Goal: Task Accomplishment & Management: Manage account settings

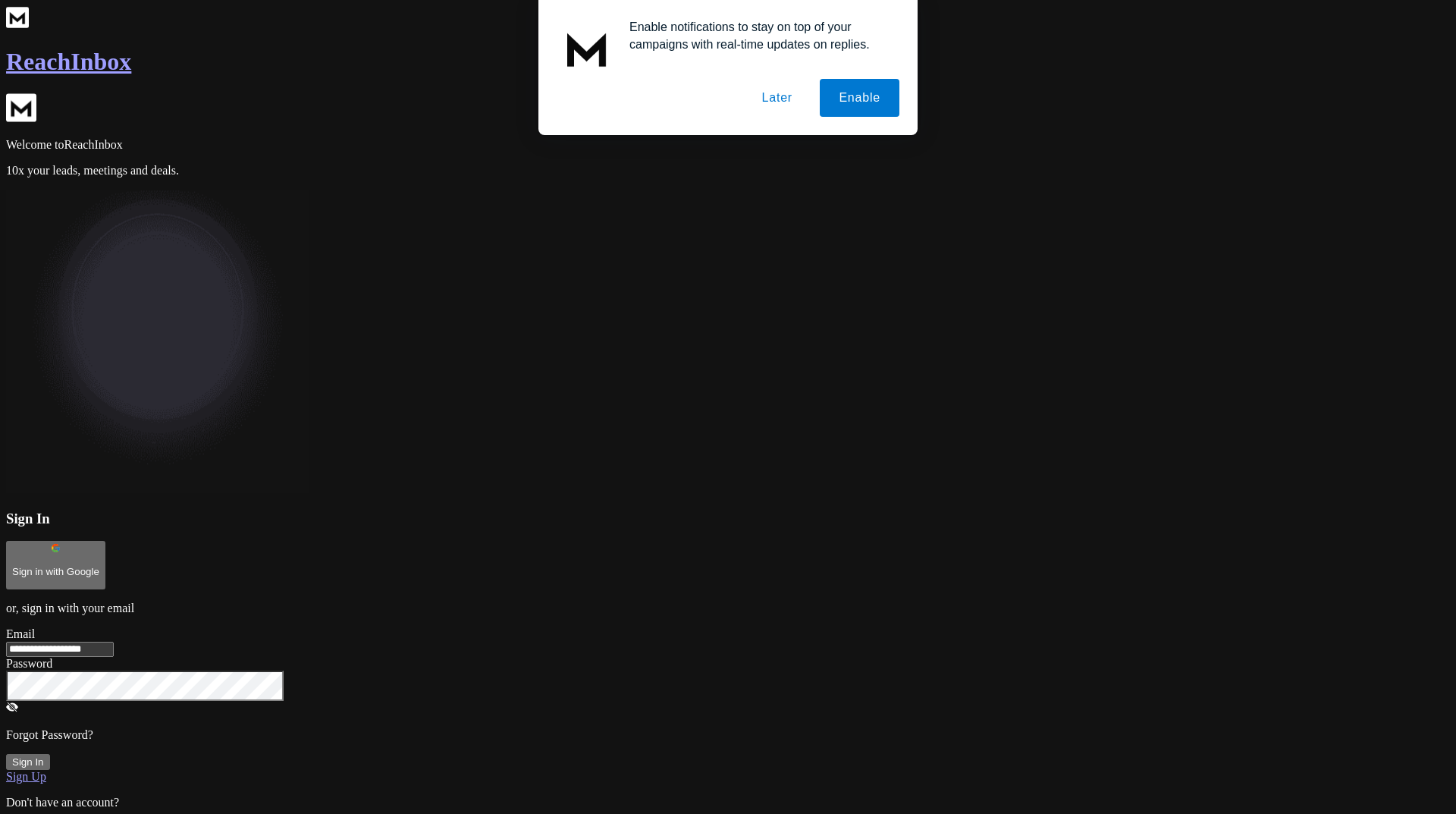
drag, startPoint x: 709, startPoint y: 536, endPoint x: 825, endPoint y: 229, distance: 328.2
click at [50, 754] on button "Sign In" at bounding box center [28, 762] width 44 height 16
click at [772, 96] on button "Later" at bounding box center [776, 98] width 68 height 38
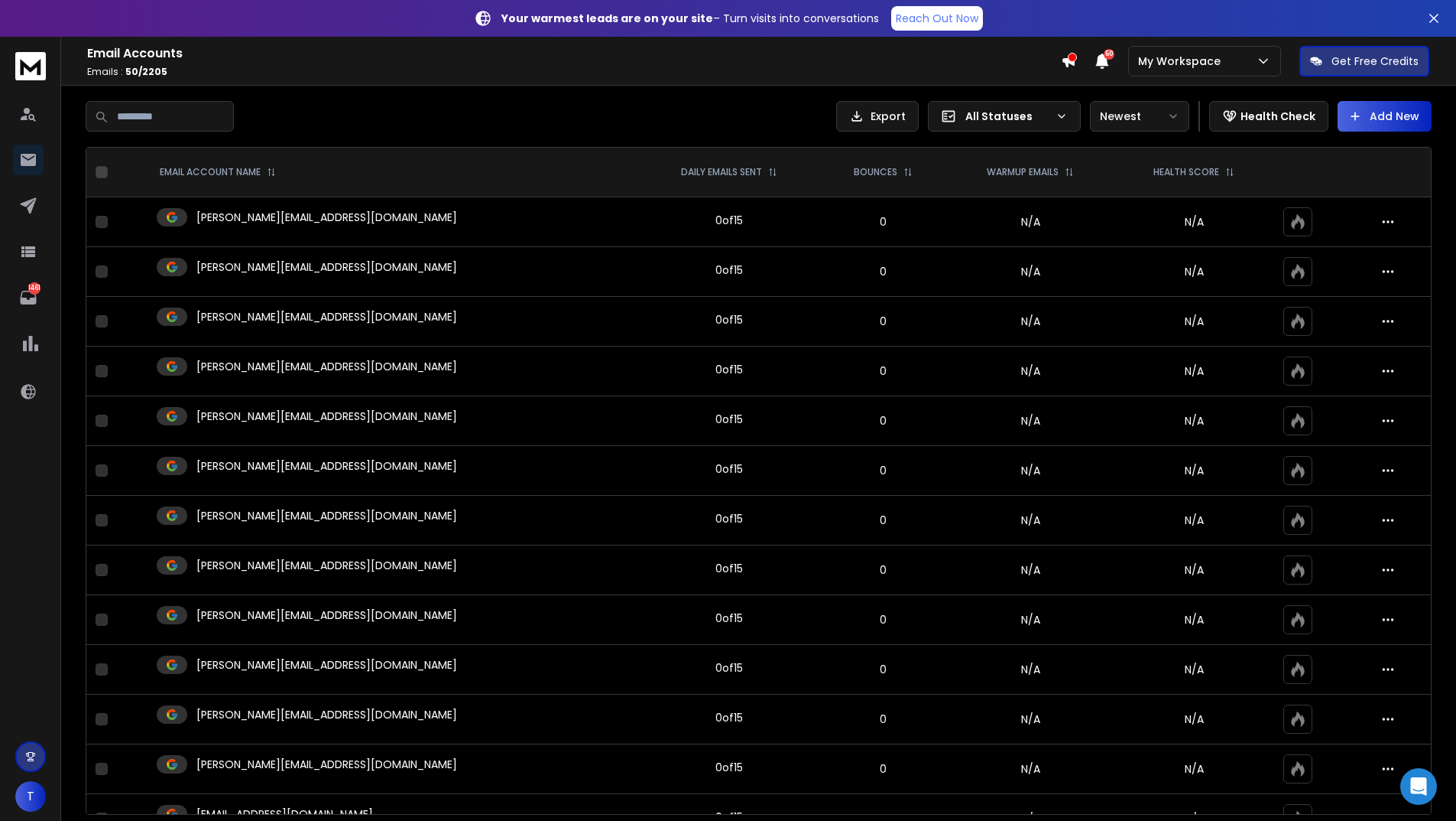
click at [1394, 107] on button "Add New" at bounding box center [1384, 116] width 94 height 30
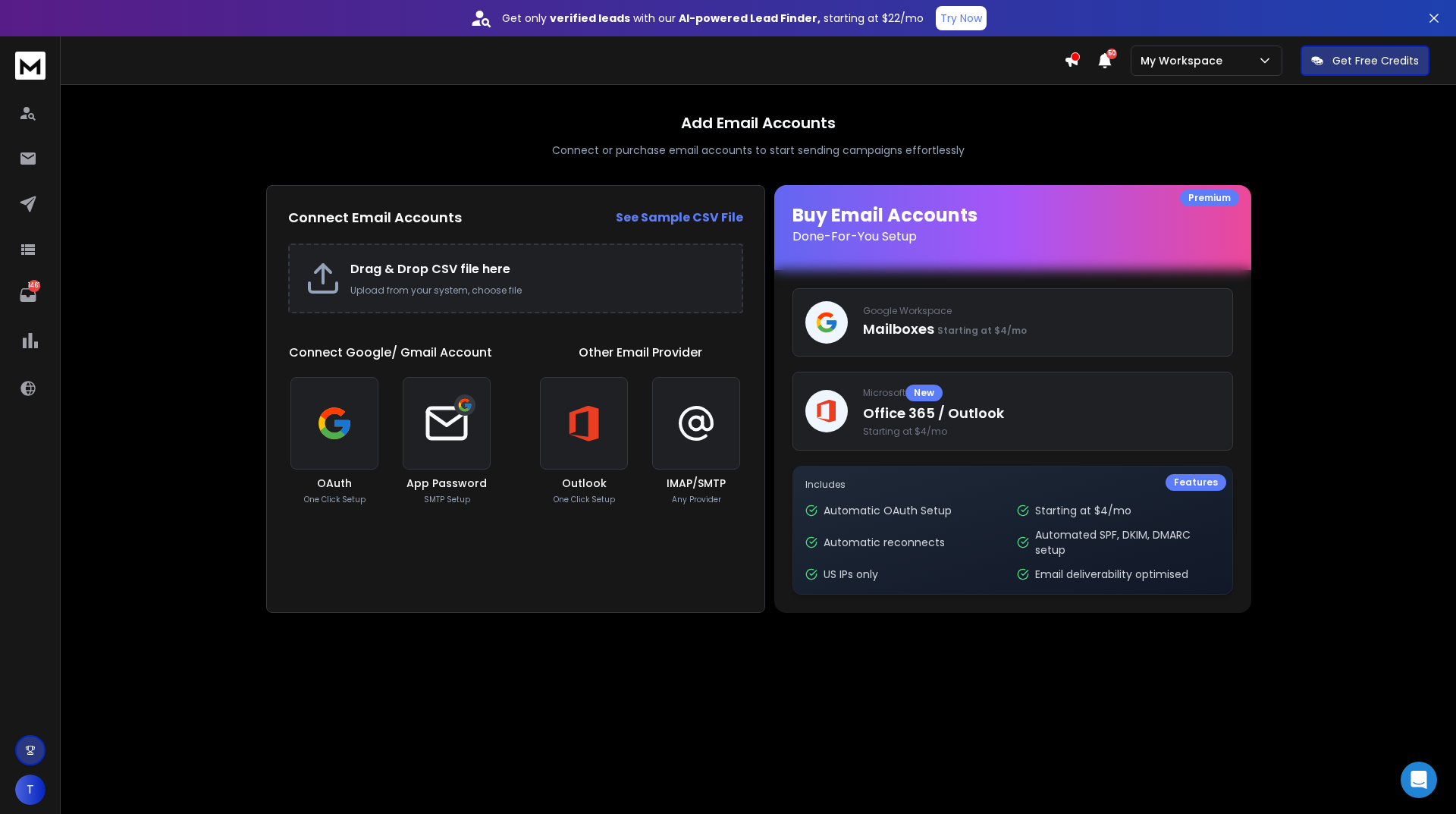
click at [322, 432] on icon at bounding box center [334, 422] width 38 height 45
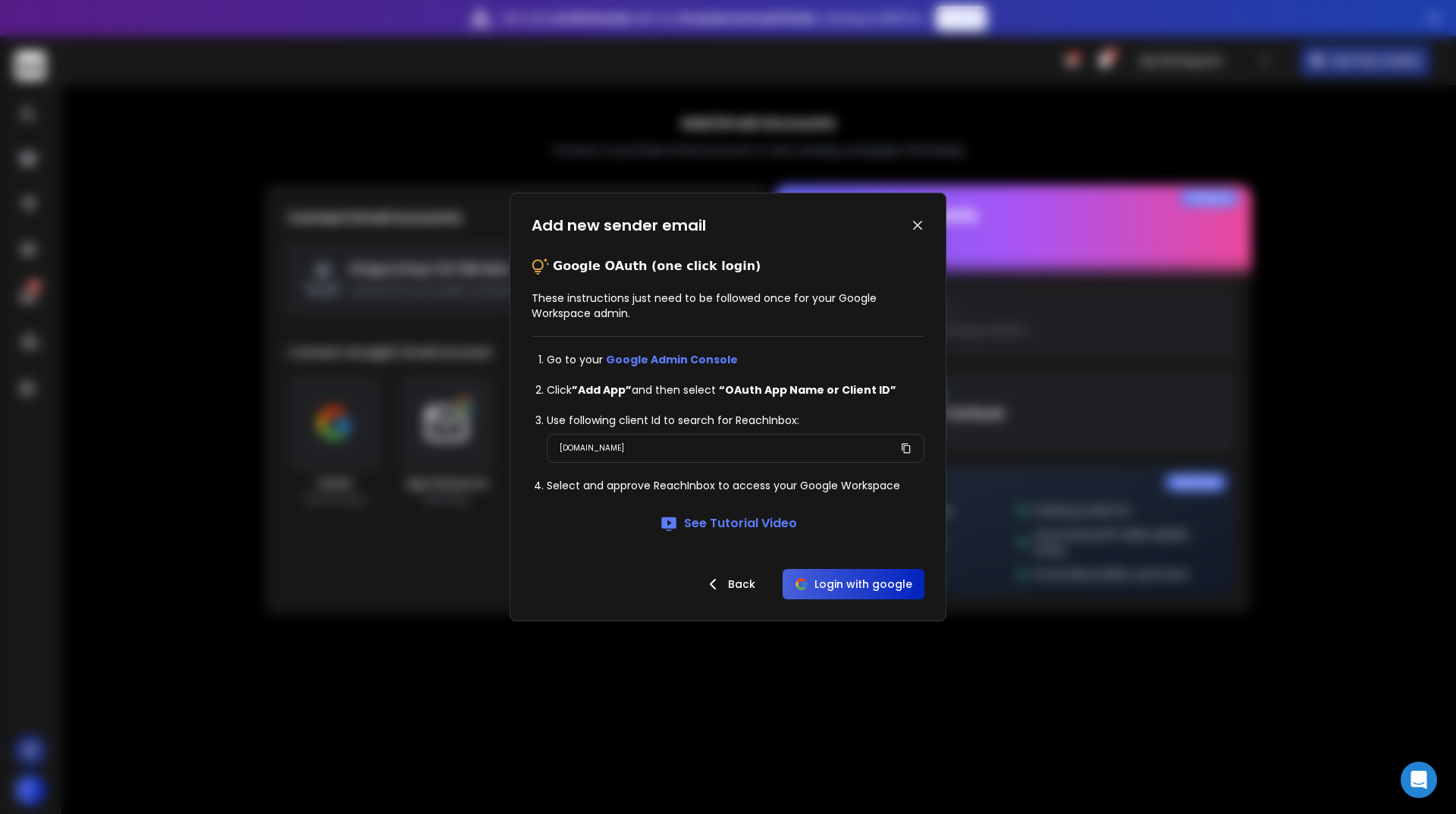
drag, startPoint x: 840, startPoint y: 582, endPoint x: 709, endPoint y: 560, distance: 132.8
click at [840, 580] on button "Login with google" at bounding box center [853, 583] width 142 height 30
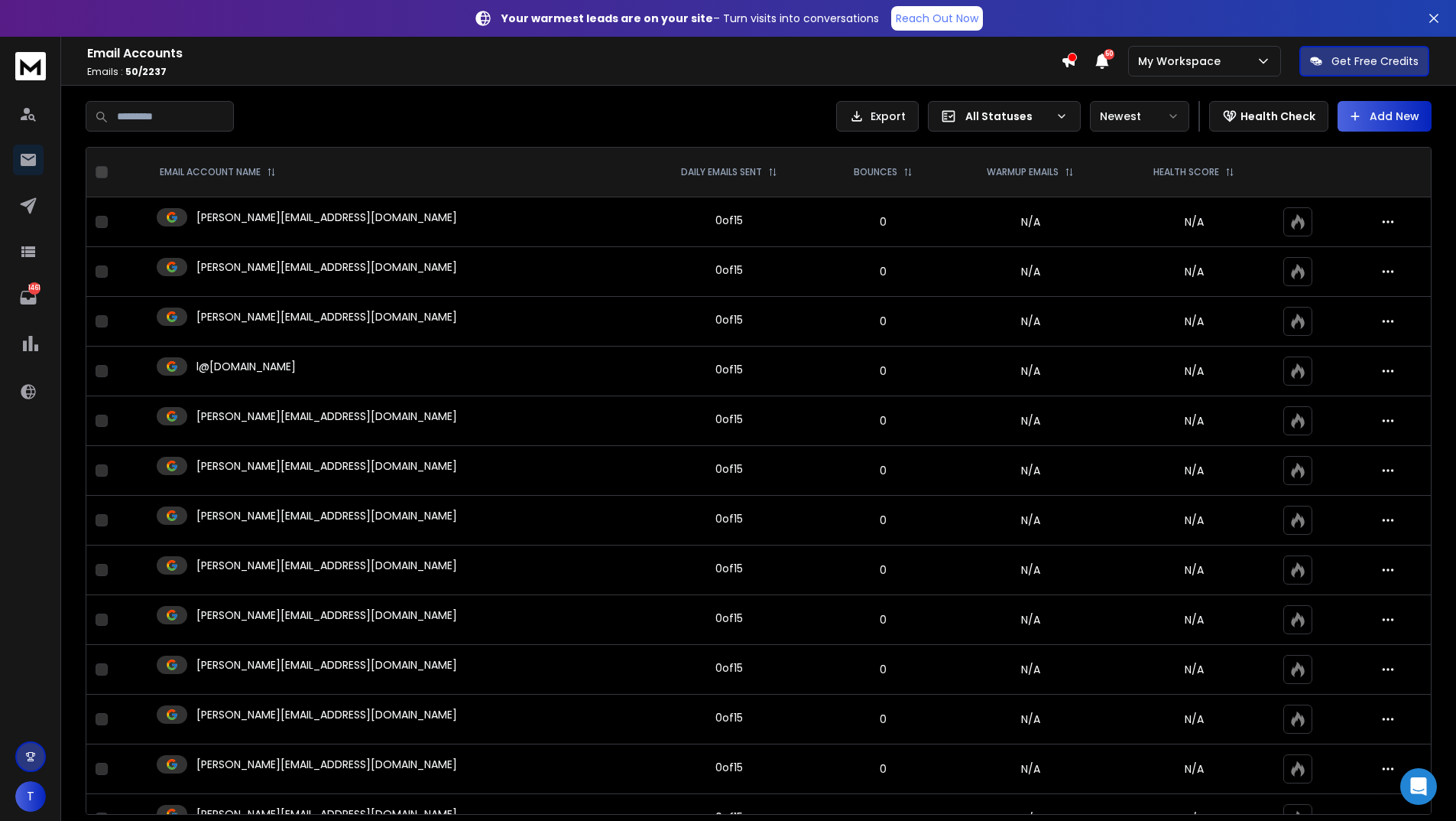
click at [1358, 105] on button "Add New" at bounding box center [1384, 116] width 94 height 30
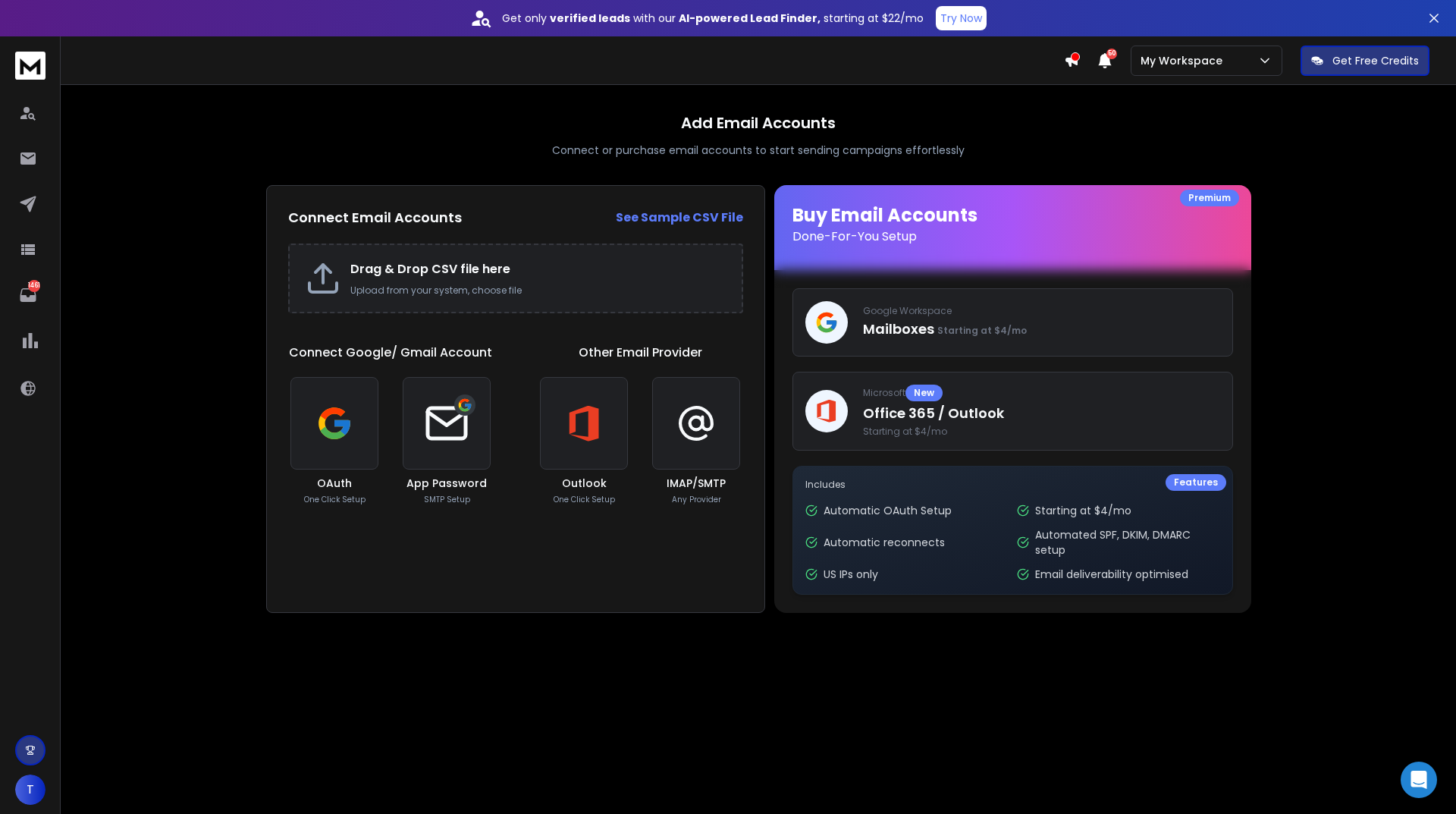
click at [353, 429] on icon at bounding box center [334, 422] width 38 height 45
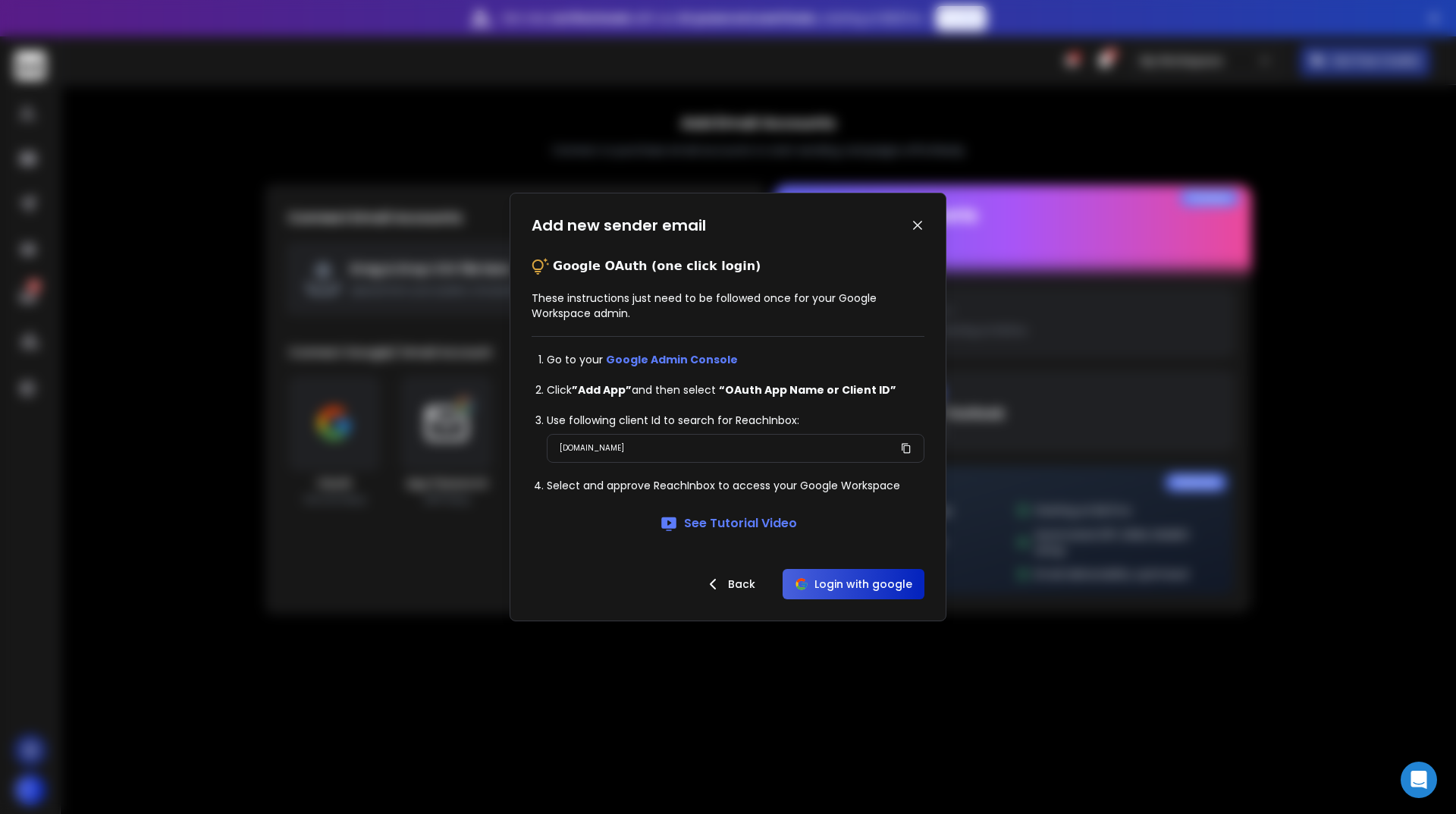
click at [857, 583] on button "Login with google" at bounding box center [853, 583] width 142 height 30
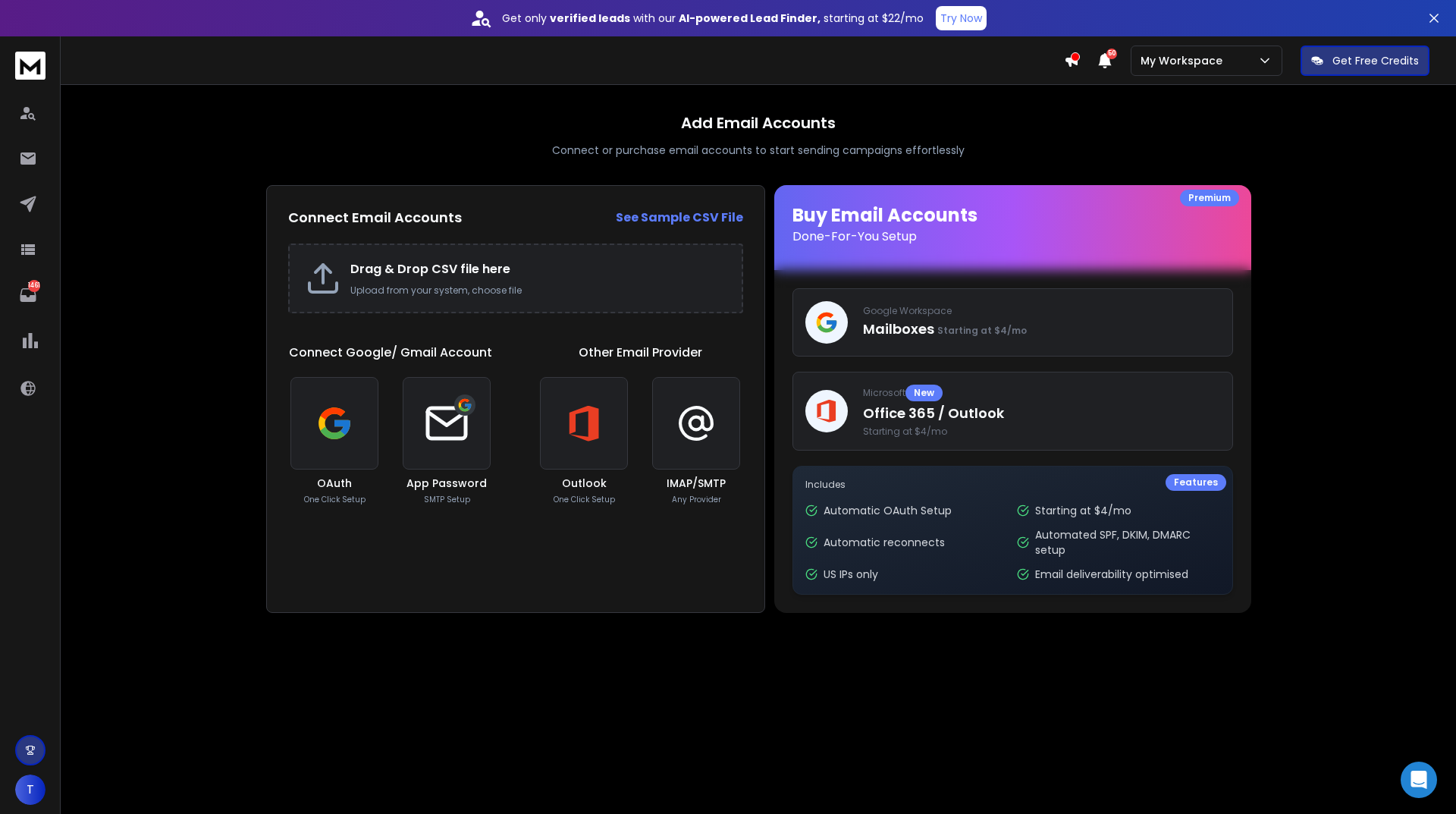
click at [309, 420] on div at bounding box center [334, 423] width 88 height 92
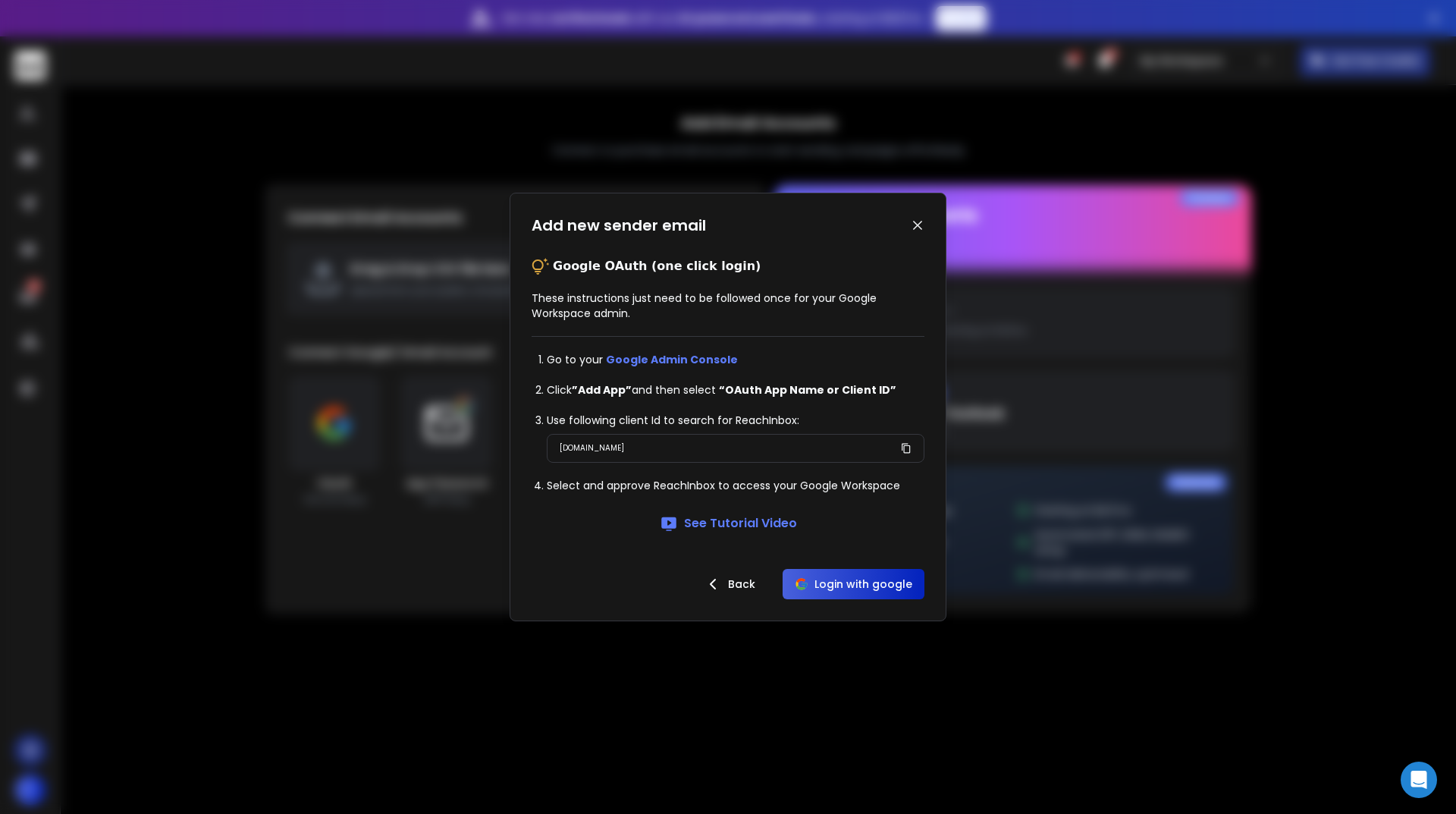
click at [887, 589] on button "Login with google" at bounding box center [853, 583] width 142 height 30
